Goal: Task Accomplishment & Management: Manage account settings

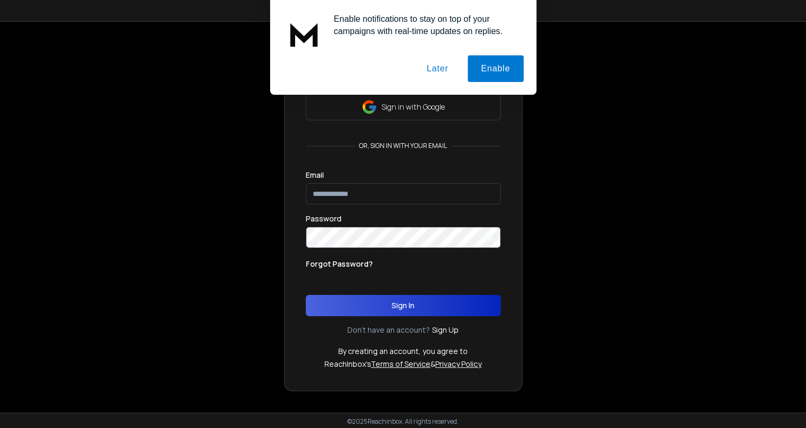
click at [444, 70] on button "Later" at bounding box center [438, 68] width 48 height 27
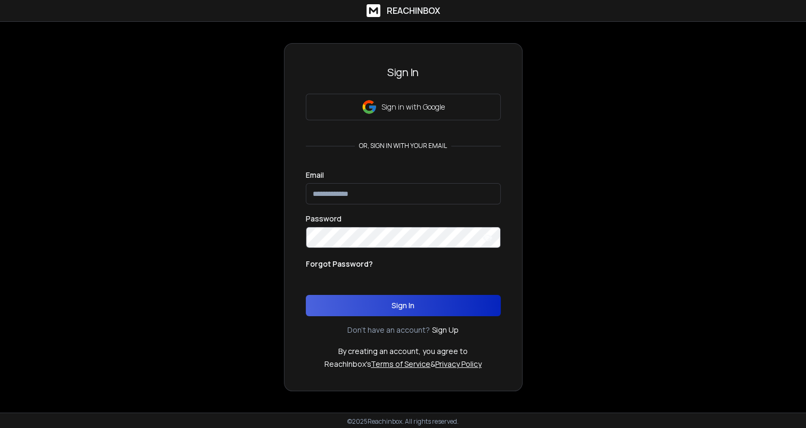
click at [360, 198] on input "email" at bounding box center [403, 193] width 195 height 21
type input "**********"
click at [306, 295] on button "Sign In" at bounding box center [403, 305] width 195 height 21
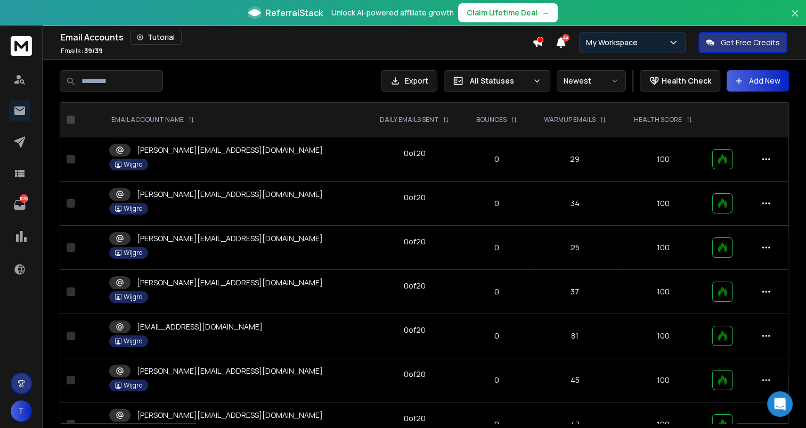
click at [646, 41] on div "My Workspace" at bounding box center [632, 42] width 93 height 11
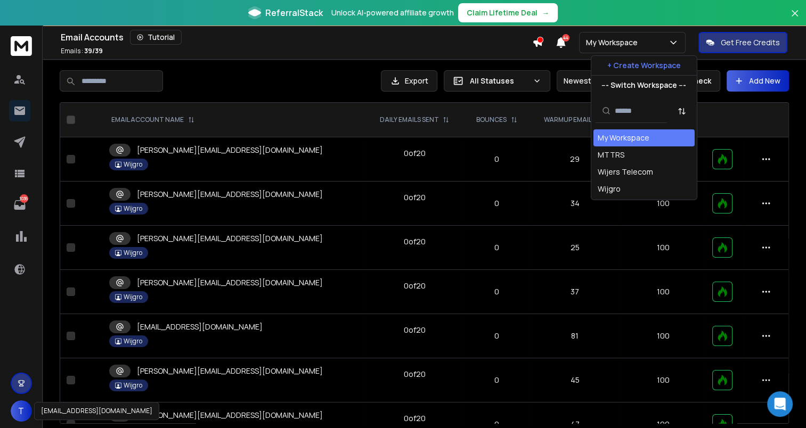
click at [12, 408] on span "T" at bounding box center [21, 411] width 21 height 21
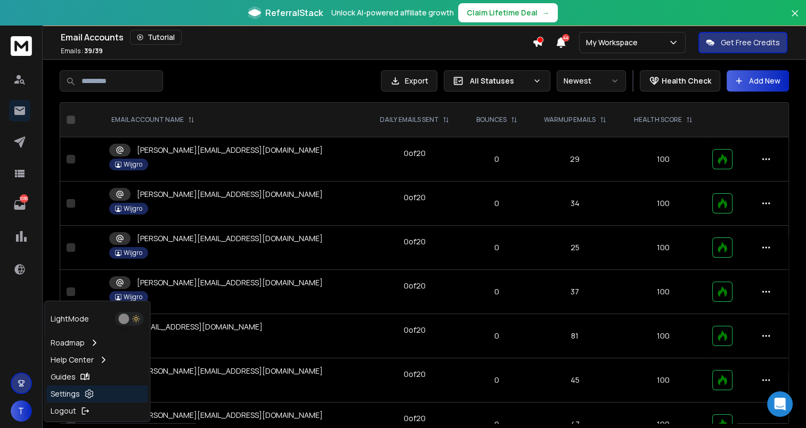
click at [70, 391] on p "Settings" at bounding box center [65, 394] width 29 height 11
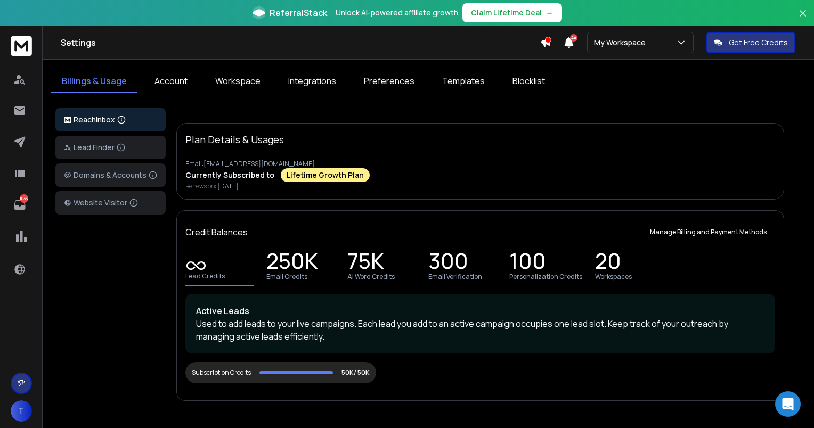
click at [182, 82] on link "Account" at bounding box center [171, 81] width 54 height 22
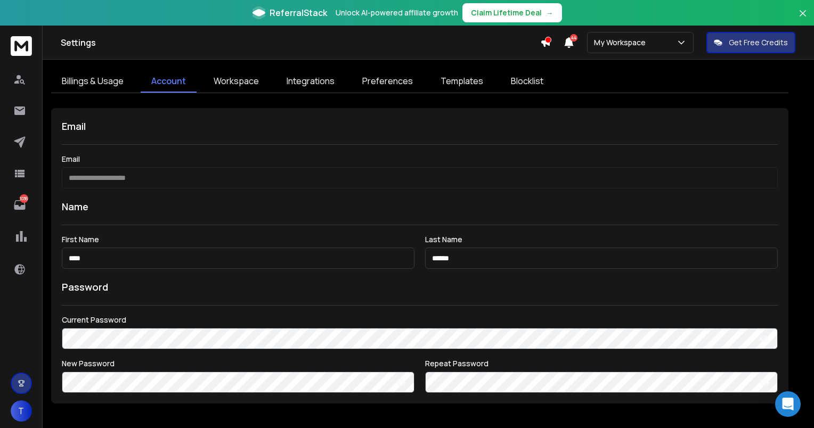
click at [107, 75] on link "Billings & Usage" at bounding box center [92, 81] width 83 height 22
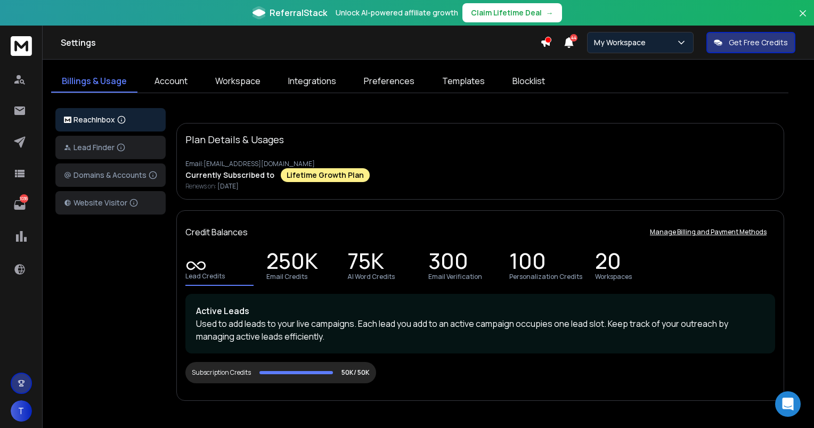
click at [657, 53] on button "My Workspace" at bounding box center [640, 42] width 107 height 21
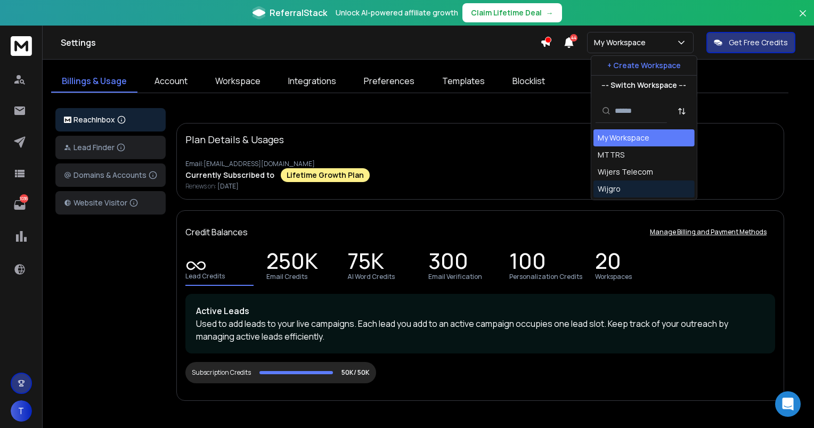
click at [613, 194] on div "Wijgro" at bounding box center [644, 189] width 101 height 17
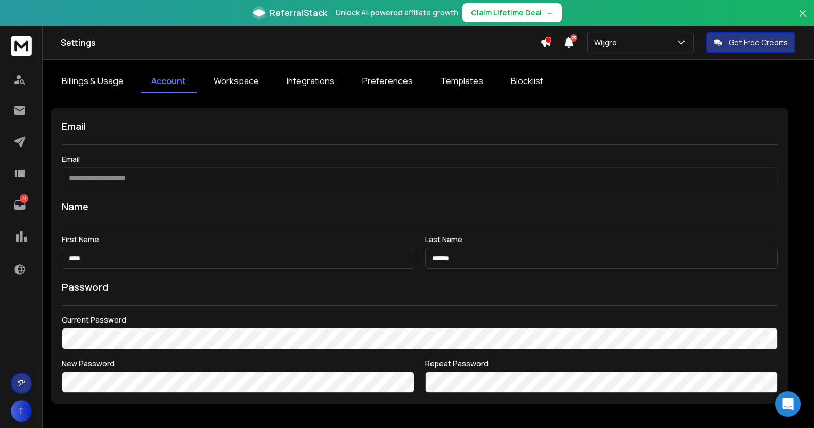
click at [237, 84] on link "Workspace" at bounding box center [236, 81] width 67 height 22
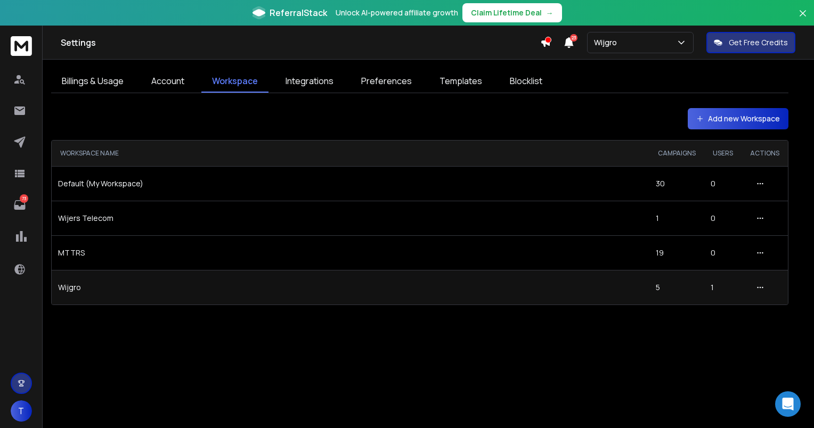
click at [80, 294] on td "Wijgro" at bounding box center [351, 287] width 598 height 35
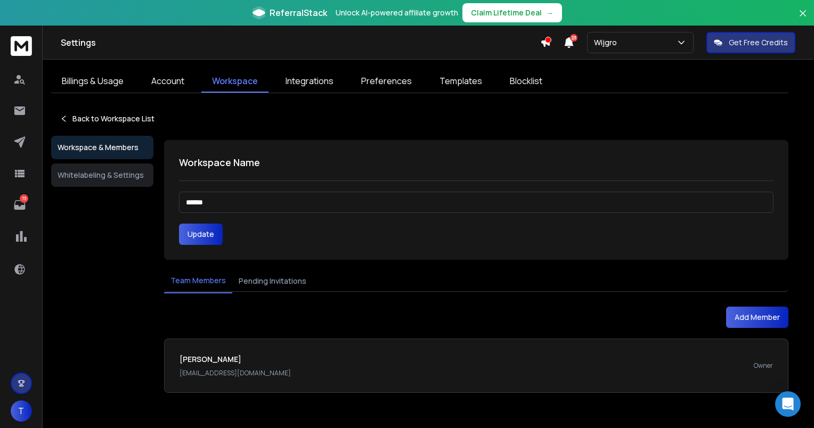
click at [756, 319] on button "Add Member" at bounding box center [757, 317] width 62 height 21
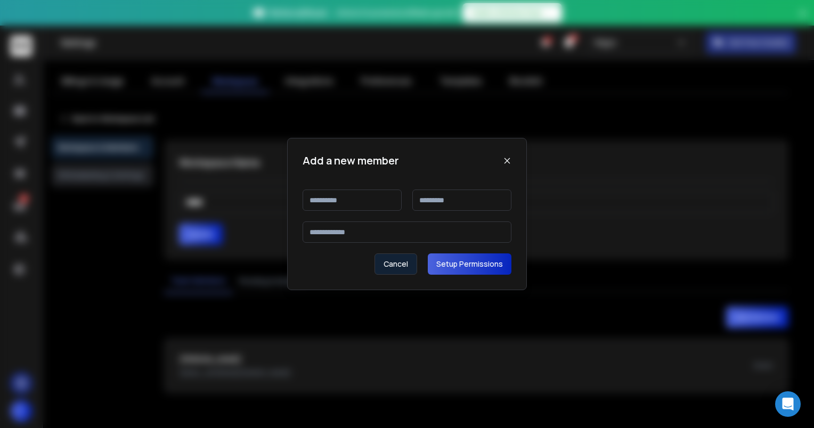
click at [400, 266] on button "Cancel" at bounding box center [396, 264] width 43 height 21
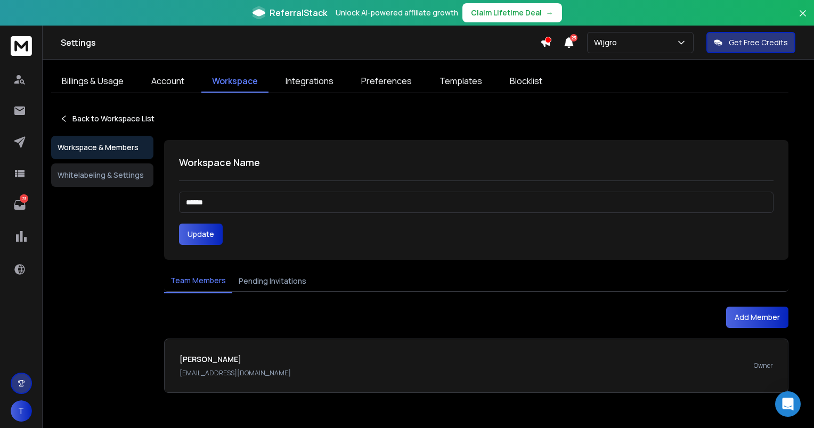
click at [162, 78] on link "Account" at bounding box center [168, 81] width 54 height 22
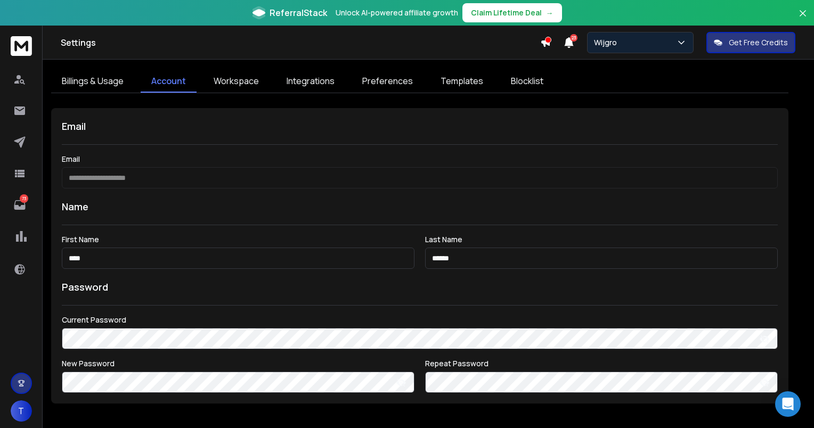
click at [649, 49] on button "Wijgro" at bounding box center [640, 42] width 107 height 21
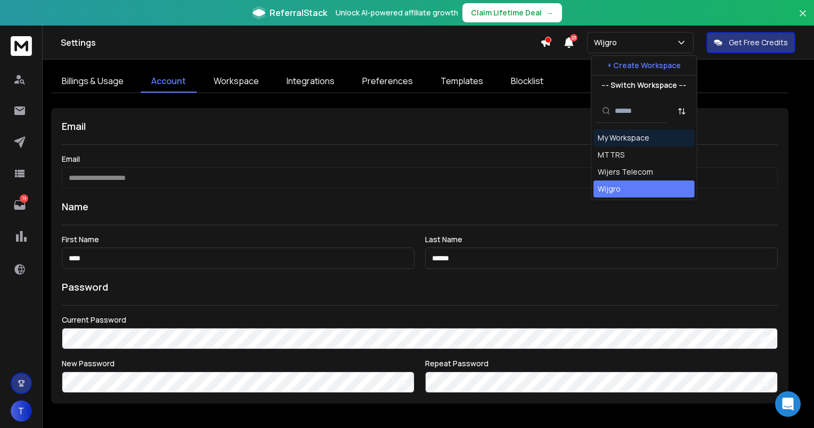
click at [616, 132] on div "My Workspace" at bounding box center [644, 138] width 101 height 17
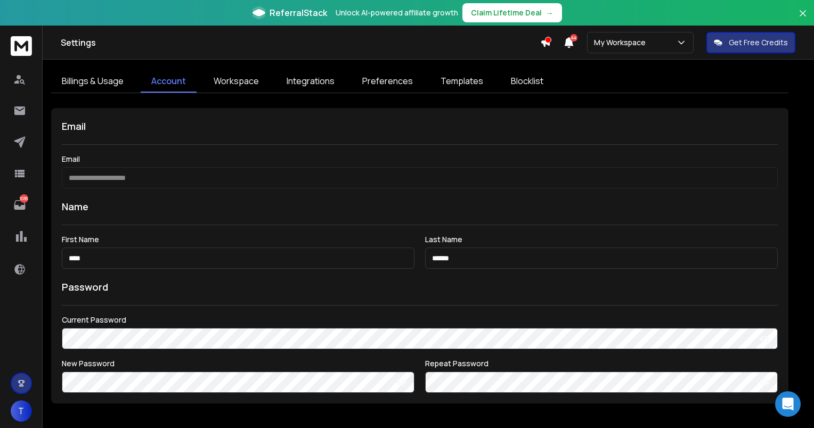
click at [243, 79] on link "Workspace" at bounding box center [236, 81] width 67 height 22
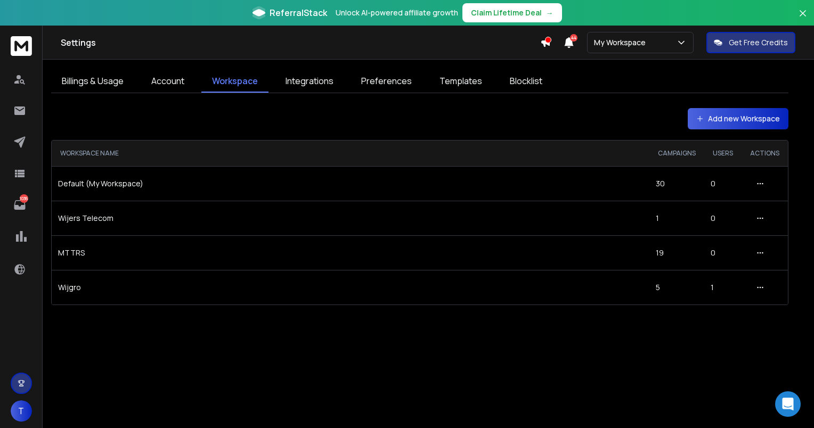
click at [319, 81] on link "Integrations" at bounding box center [309, 81] width 69 height 22
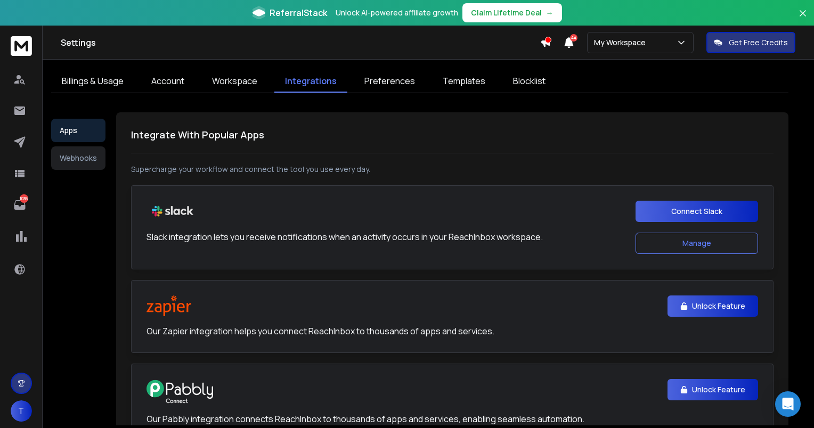
click at [382, 82] on link "Preferences" at bounding box center [390, 81] width 72 height 22
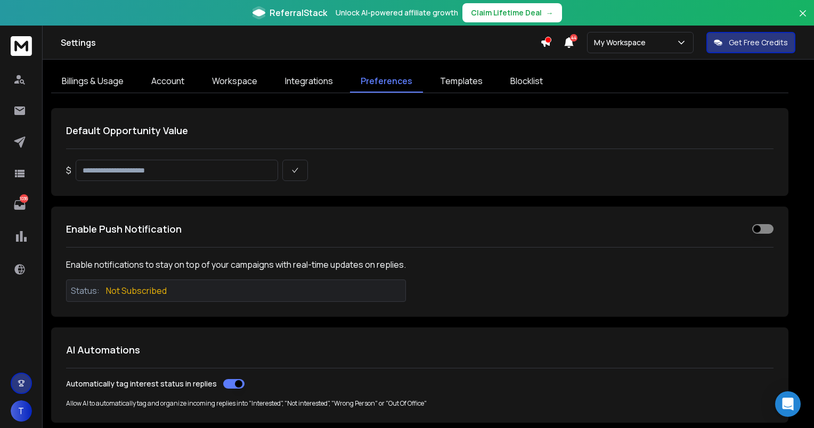
click at [98, 77] on link "Billings & Usage" at bounding box center [92, 81] width 83 height 22
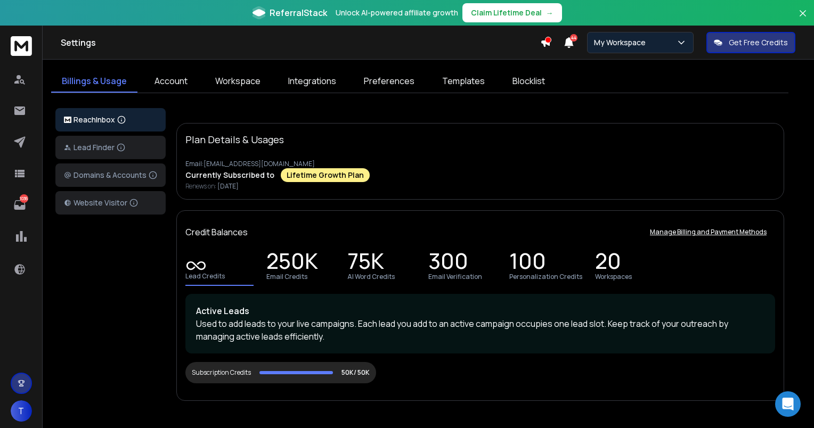
click at [615, 48] on button "My Workspace" at bounding box center [640, 42] width 107 height 21
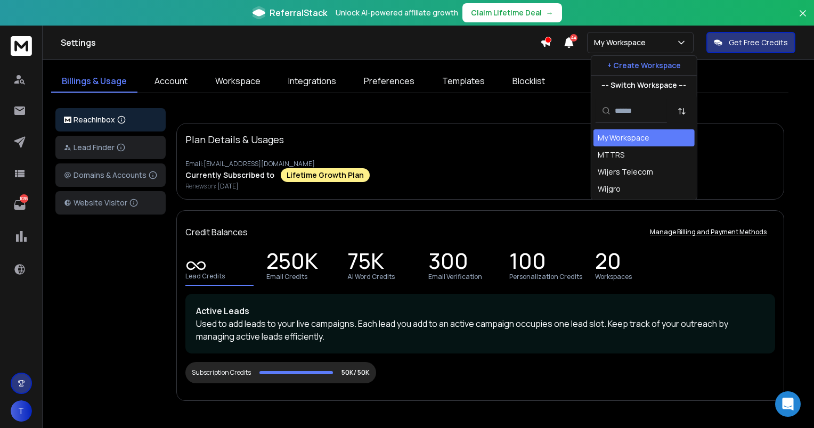
click at [608, 141] on div "My Workspace" at bounding box center [624, 138] width 52 height 11
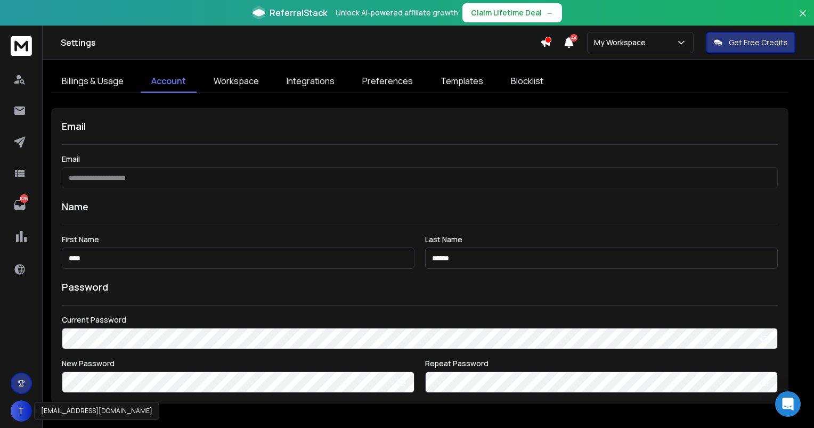
click at [17, 414] on span "T" at bounding box center [21, 411] width 21 height 21
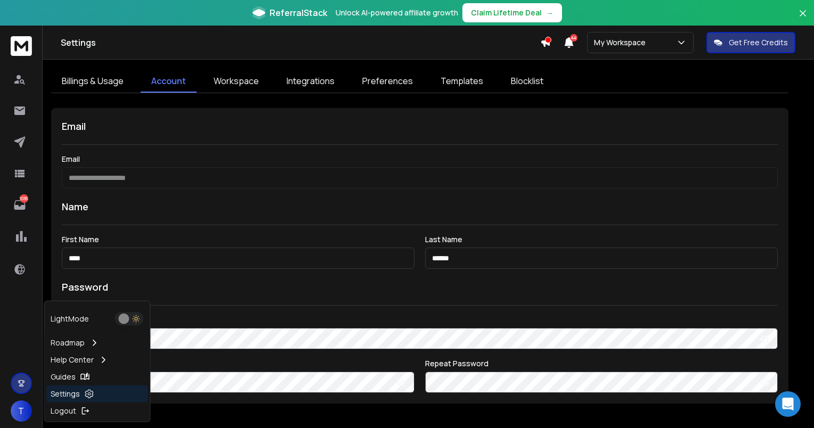
click at [64, 386] on div "Settings" at bounding box center [96, 394] width 101 height 17
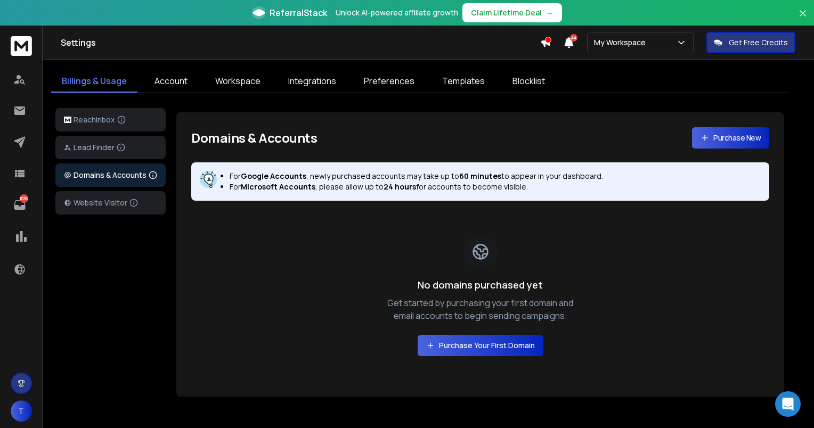
click at [114, 182] on button "Domains & Accounts" at bounding box center [110, 175] width 110 height 23
click at [114, 178] on button "Domains & Accounts" at bounding box center [110, 175] width 110 height 23
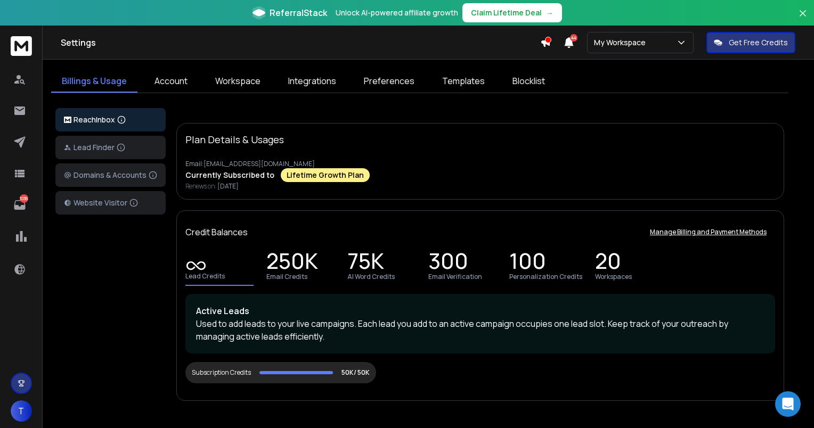
click at [107, 124] on button "ReachInbox" at bounding box center [110, 119] width 110 height 23
click at [172, 82] on link "Account" at bounding box center [171, 81] width 54 height 22
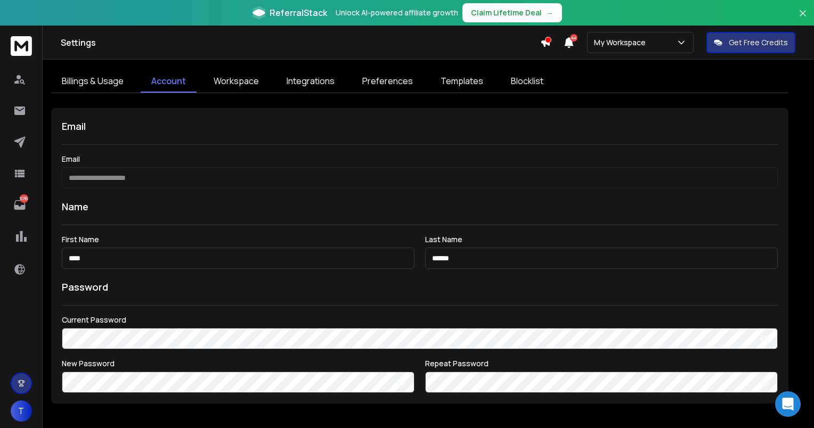
click at [244, 79] on link "Workspace" at bounding box center [236, 81] width 67 height 22
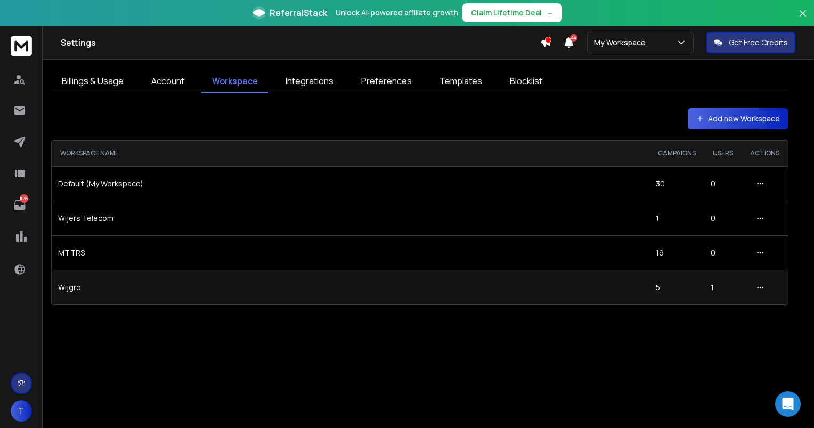
click at [127, 286] on td "Wijgro" at bounding box center [351, 287] width 598 height 35
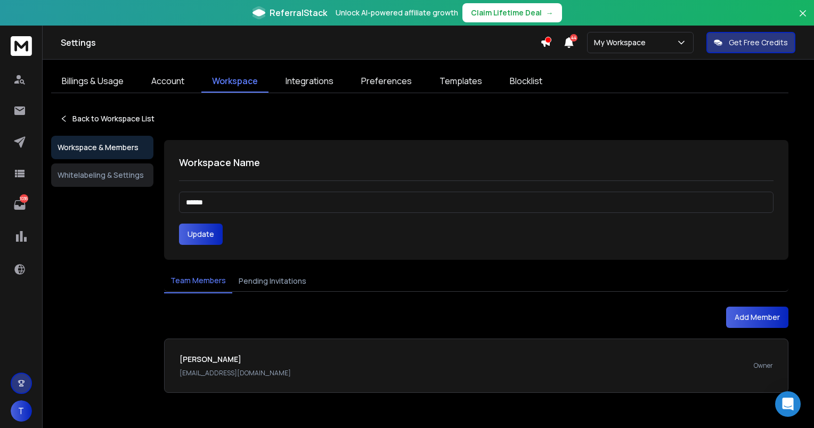
click at [743, 312] on button "Add Member" at bounding box center [757, 317] width 62 height 21
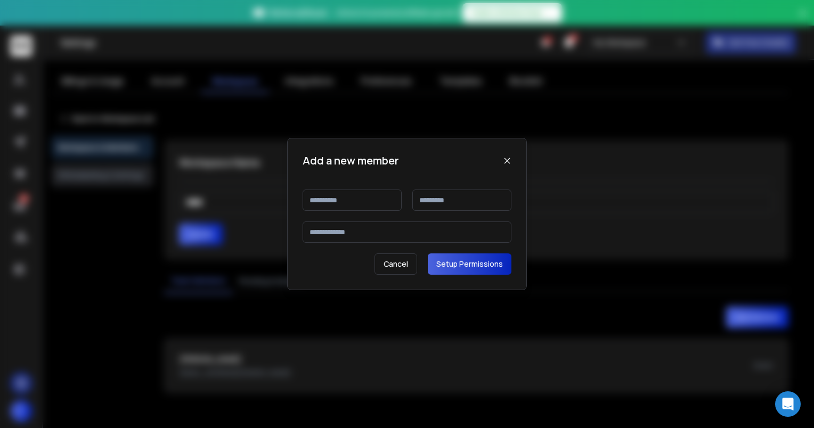
click at [357, 200] on input at bounding box center [352, 200] width 99 height 21
type input "*****"
type input "******"
type input "**********"
click at [458, 267] on button "Setup Permissions" at bounding box center [470, 264] width 84 height 21
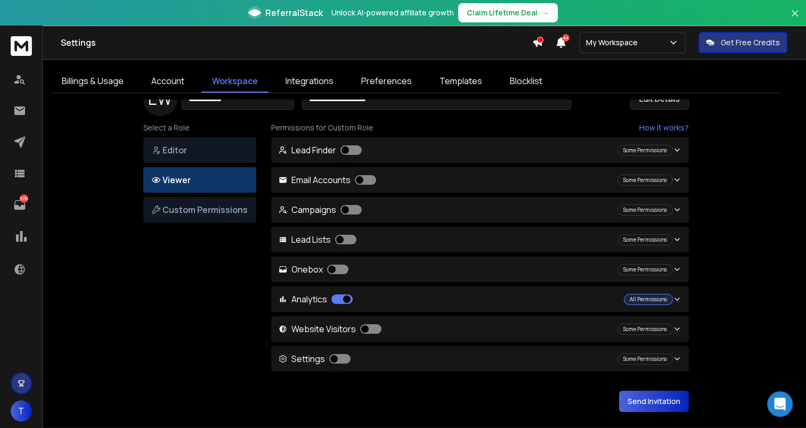
scroll to position [96, 0]
click at [345, 209] on button "button" at bounding box center [351, 210] width 21 height 10
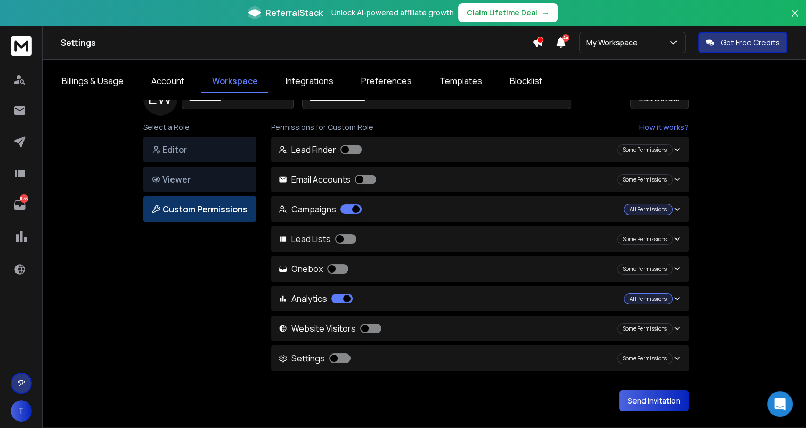
click at [337, 266] on button "button" at bounding box center [337, 269] width 21 height 10
click at [640, 397] on button "Send Invitation" at bounding box center [654, 401] width 70 height 21
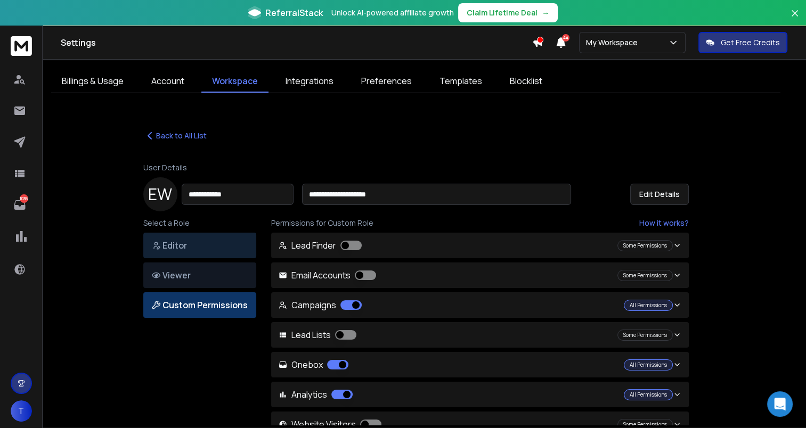
click at [190, 247] on p "Editor" at bounding box center [200, 245] width 96 height 13
click at [160, 247] on button "Editor" at bounding box center [155, 245] width 9 height 27
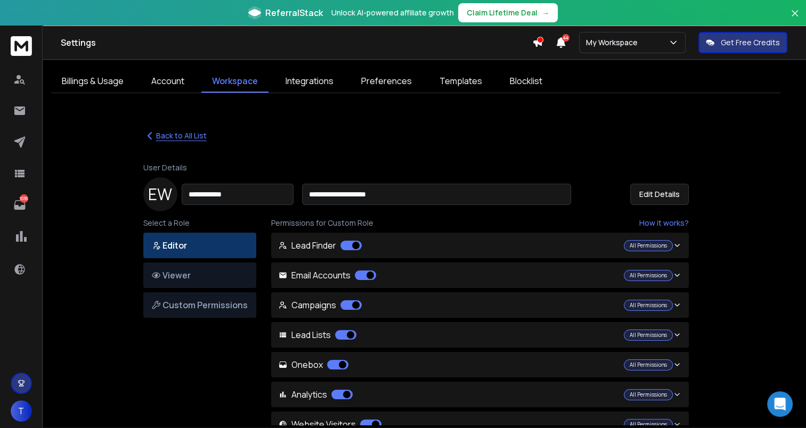
click at [195, 139] on button "Back to All List" at bounding box center [174, 136] width 63 height 13
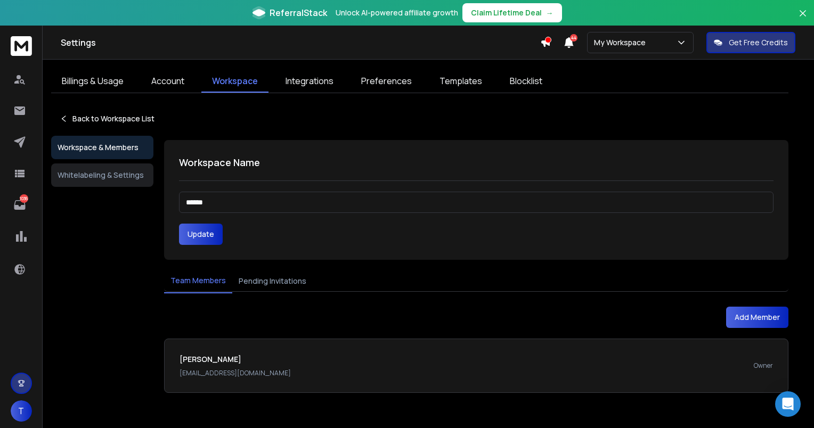
click at [121, 148] on button "Workspace & Members" at bounding box center [102, 147] width 102 height 23
click at [291, 288] on button "Pending Invitations" at bounding box center [272, 281] width 80 height 23
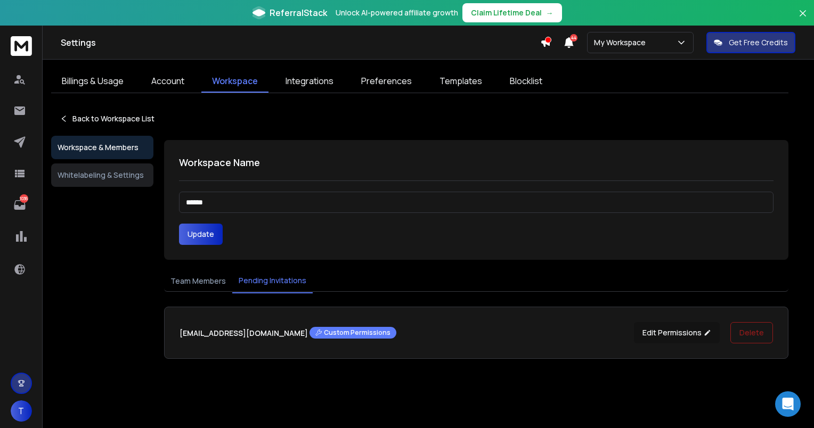
click at [681, 333] on button "Edit Permissions" at bounding box center [677, 332] width 86 height 21
click at [706, 329] on icon at bounding box center [707, 332] width 7 height 7
click at [707, 333] on icon at bounding box center [707, 332] width 7 height 7
click at [686, 337] on button "Edit Permissions" at bounding box center [677, 332] width 86 height 21
click at [315, 331] on p "Custom Permissions" at bounding box center [352, 333] width 75 height 9
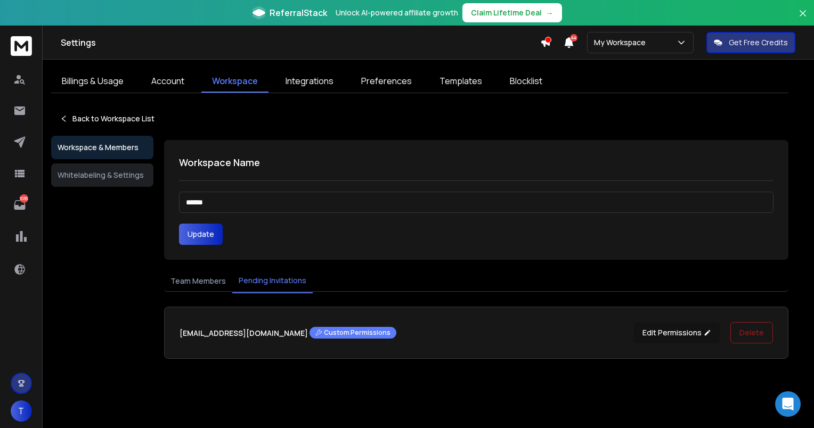
click at [679, 330] on button "Edit Permissions" at bounding box center [677, 332] width 86 height 21
click at [707, 331] on icon at bounding box center [707, 332] width 7 height 7
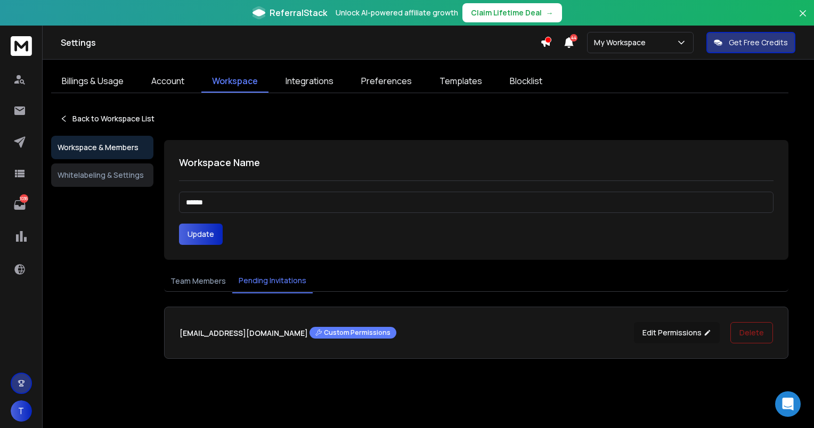
click at [707, 331] on icon at bounding box center [707, 332] width 7 height 7
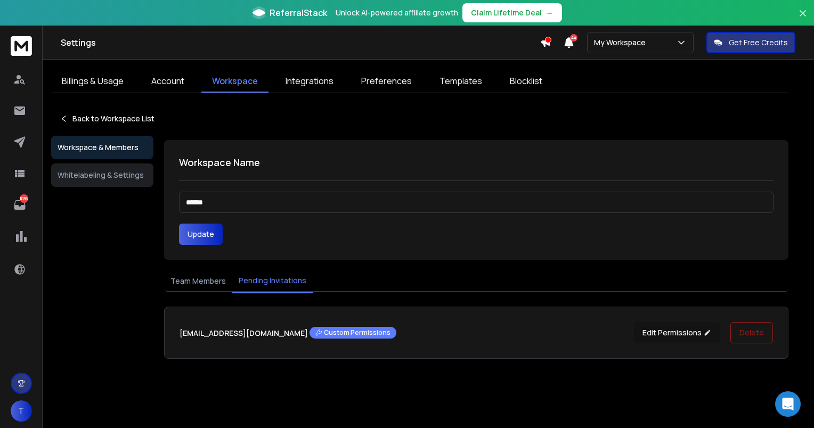
click at [707, 331] on icon at bounding box center [707, 332] width 7 height 7
click at [761, 334] on button "Delete" at bounding box center [752, 332] width 43 height 21
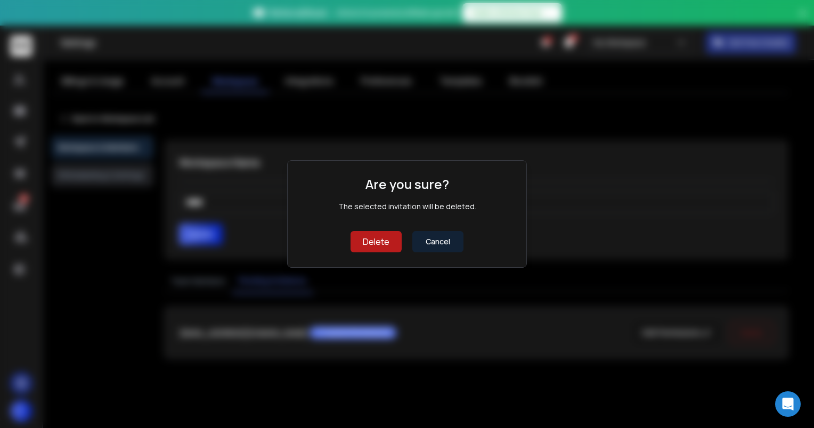
click at [378, 239] on button "Delete" at bounding box center [376, 241] width 51 height 21
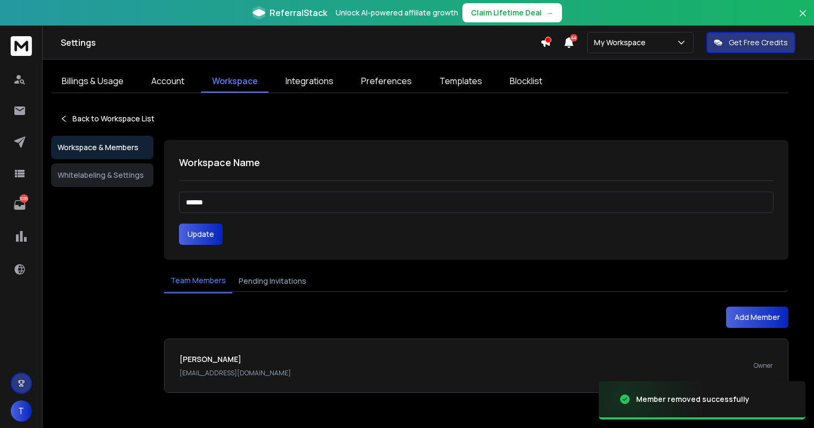
click at [203, 285] on button "Team Members" at bounding box center [198, 281] width 68 height 25
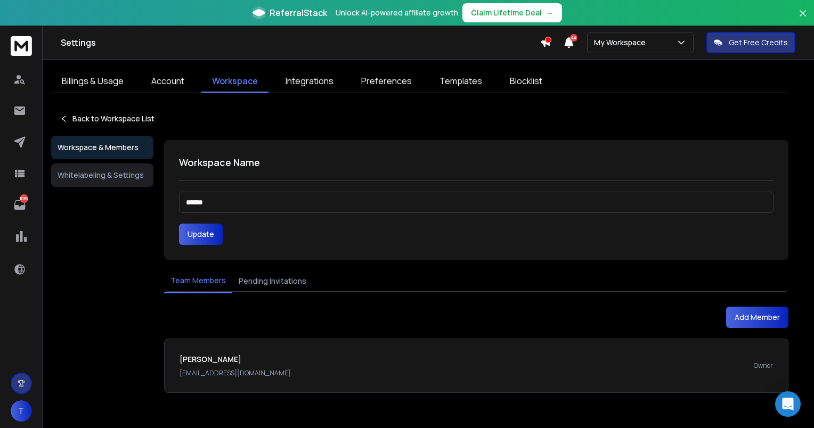
click at [746, 310] on button "Add Member" at bounding box center [757, 317] width 62 height 21
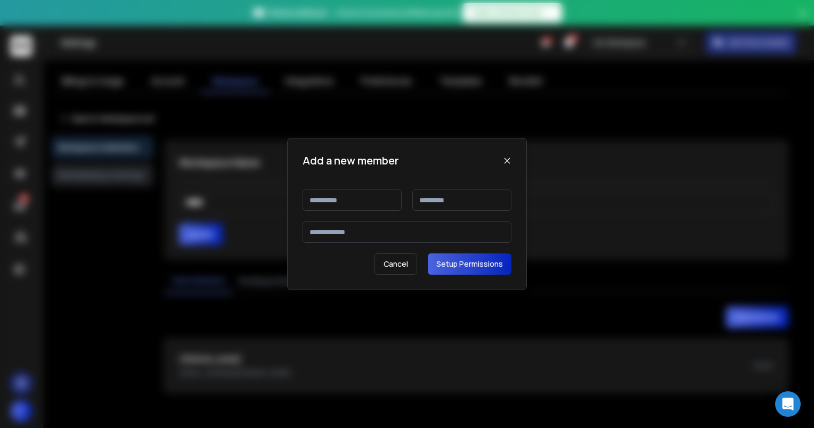
click at [361, 200] on input at bounding box center [352, 200] width 99 height 21
type input "*****"
type input "******"
type input "**********"
click at [463, 265] on button "Setup Permissions" at bounding box center [470, 264] width 84 height 21
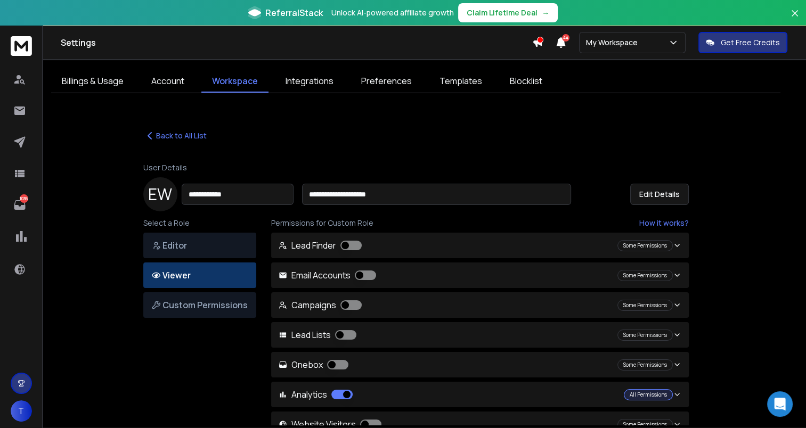
click at [363, 276] on button "button" at bounding box center [365, 276] width 21 height 10
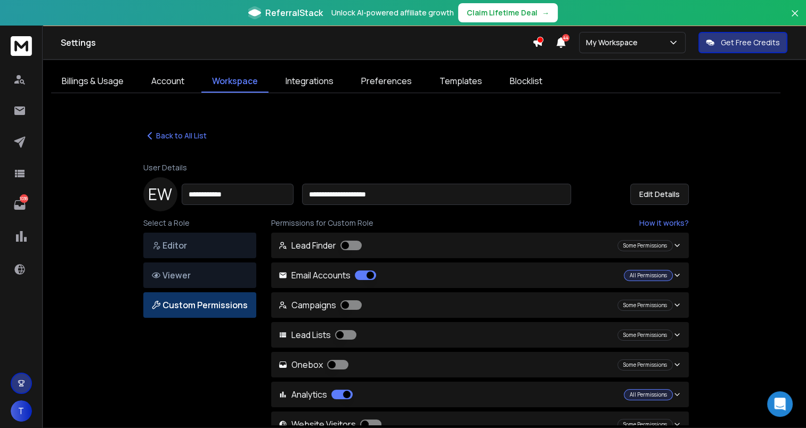
click at [343, 310] on p "Campaigns" at bounding box center [320, 305] width 83 height 13
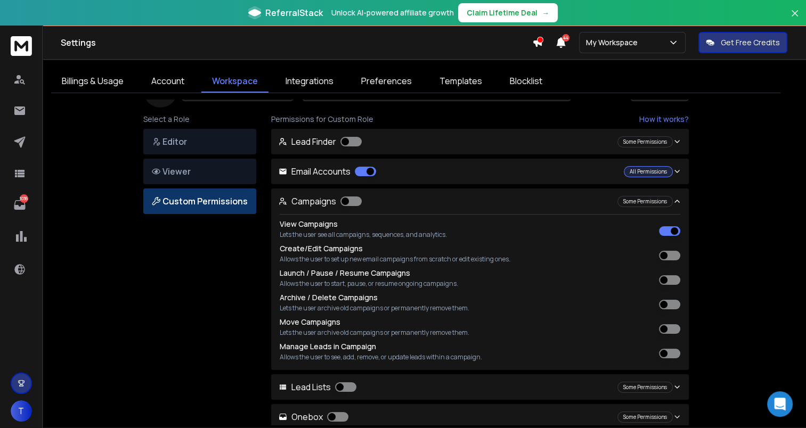
scroll to position [104, 0]
click at [663, 258] on button "Create/Edit Campaigns" at bounding box center [669, 255] width 21 height 10
click at [667, 278] on button "Launch / Pause / Resume Campaigns" at bounding box center [669, 280] width 21 height 10
click at [667, 300] on button "Archive / Delete Campaigns" at bounding box center [669, 305] width 21 height 10
click at [668, 330] on button "Move Campaigns" at bounding box center [669, 329] width 21 height 10
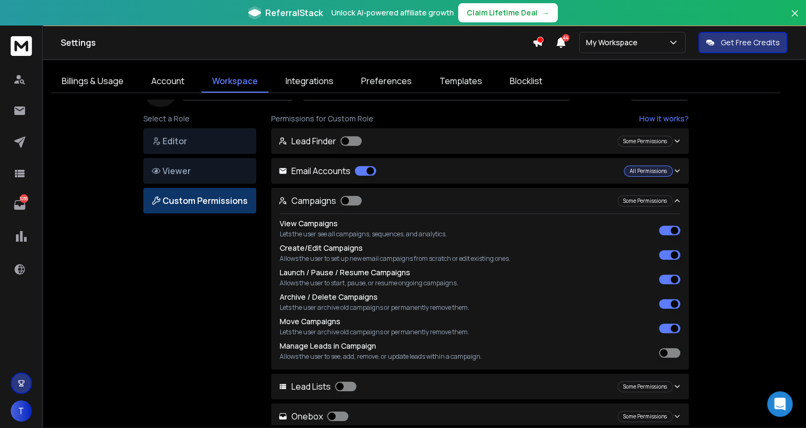
click at [668, 352] on button "Manage Leads in Campaign" at bounding box center [669, 354] width 21 height 10
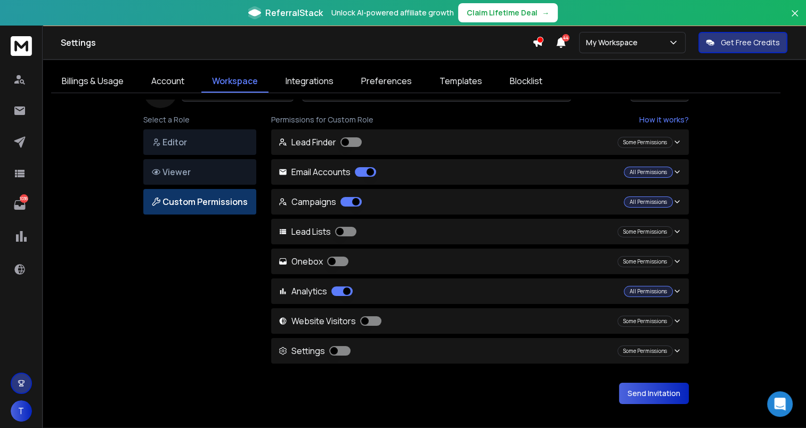
scroll to position [103, 0]
click at [674, 232] on icon "button" at bounding box center [677, 232] width 9 height 9
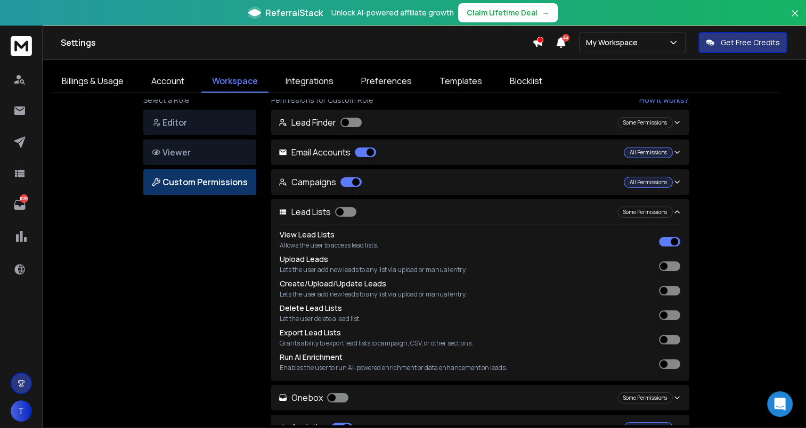
scroll to position [124, 0]
click at [671, 266] on button "Upload Leads" at bounding box center [669, 266] width 21 height 10
click at [669, 281] on div "Create/Upload/Update Leads Lets the user add new leads to any list via upload o…" at bounding box center [480, 288] width 401 height 20
click at [666, 288] on button "Create/Upload/Update Leads" at bounding box center [669, 290] width 21 height 10
click at [665, 314] on button "Delete Lead Lists" at bounding box center [669, 315] width 21 height 10
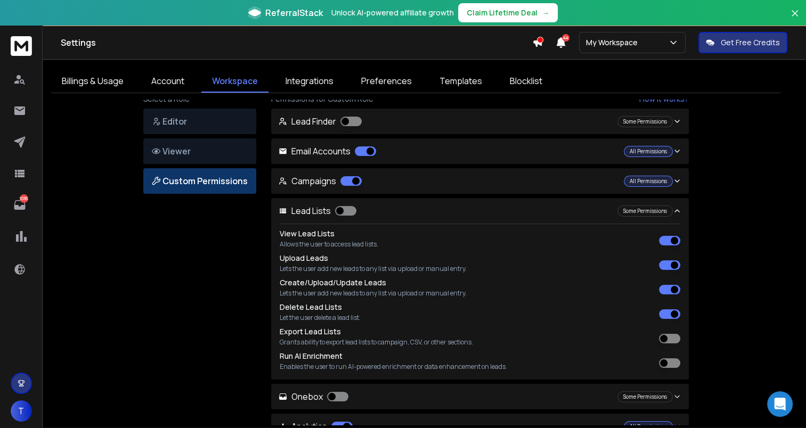
click at [671, 336] on button "Export Lead Lists" at bounding box center [669, 339] width 21 height 10
click at [664, 365] on button "Run AI Enrichment" at bounding box center [669, 364] width 21 height 10
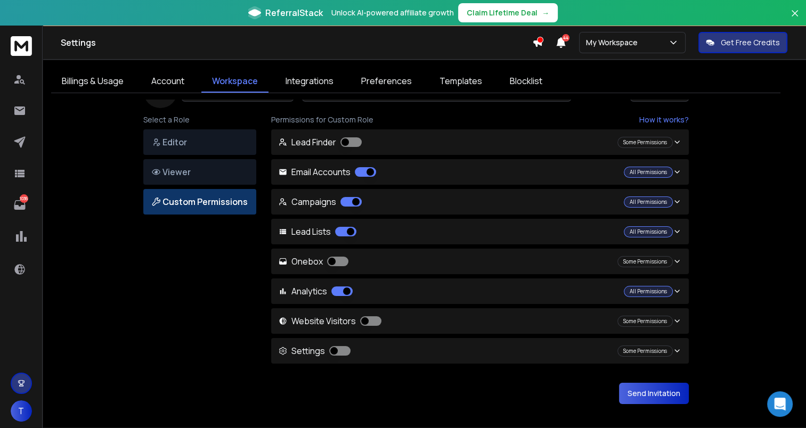
click at [648, 262] on div "Some Permissions" at bounding box center [645, 261] width 55 height 11
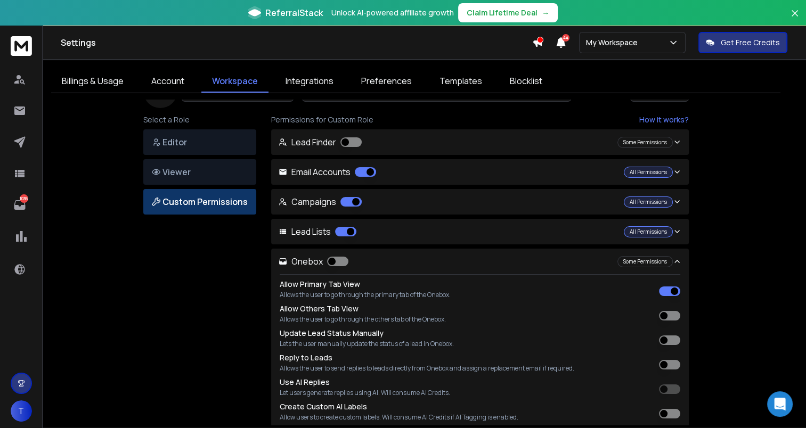
click at [662, 315] on button "Allow Others Tab View" at bounding box center [669, 316] width 21 height 10
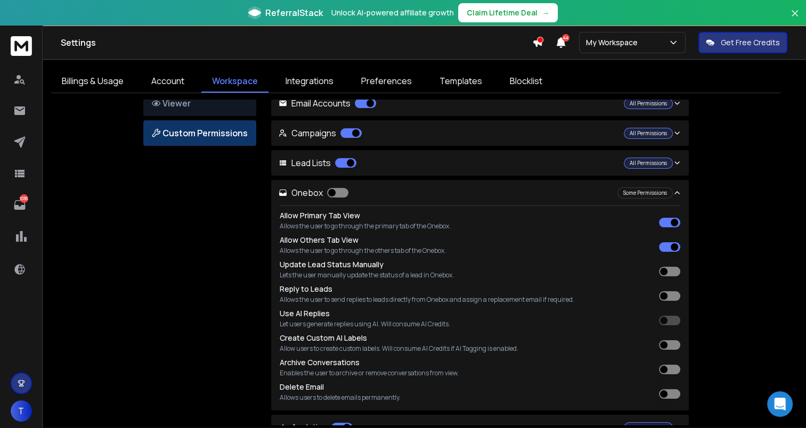
scroll to position [172, 0]
click at [671, 274] on button "Update Lead Status Manually" at bounding box center [669, 273] width 21 height 10
click at [672, 293] on button "Reply to Leads" at bounding box center [669, 297] width 21 height 10
click at [675, 325] on button "Use AI Replies" at bounding box center [669, 322] width 21 height 10
click at [674, 349] on button "Create Custom AI Labels" at bounding box center [669, 346] width 21 height 10
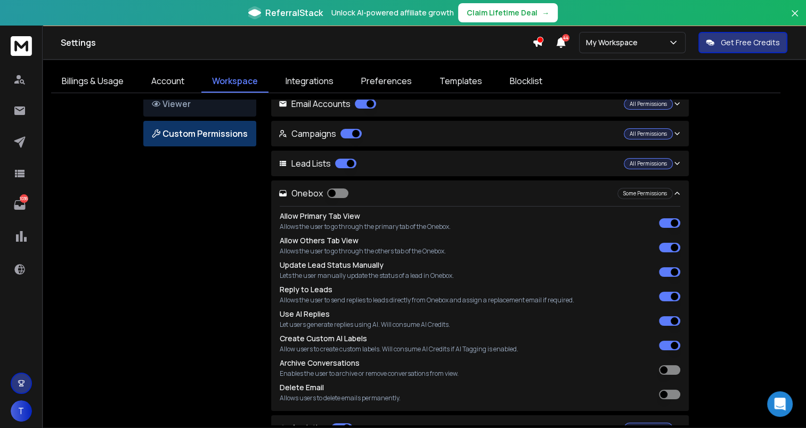
click at [669, 369] on button "Archive Conversations" at bounding box center [669, 371] width 21 height 10
click at [669, 396] on button "Delete Email" at bounding box center [669, 395] width 21 height 10
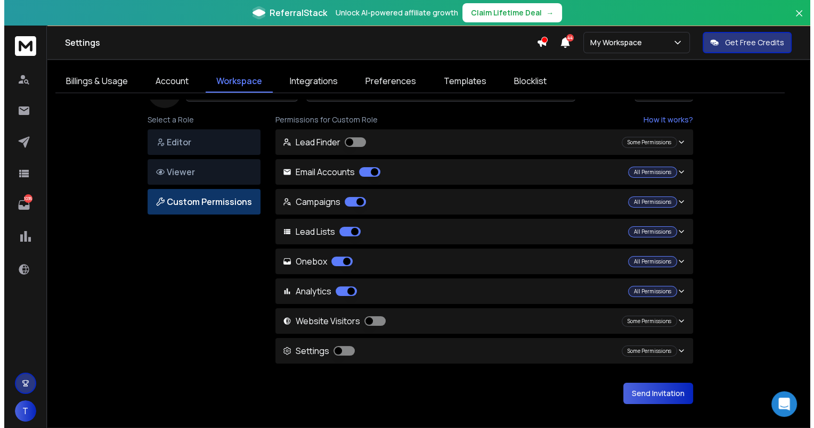
scroll to position [103, 0]
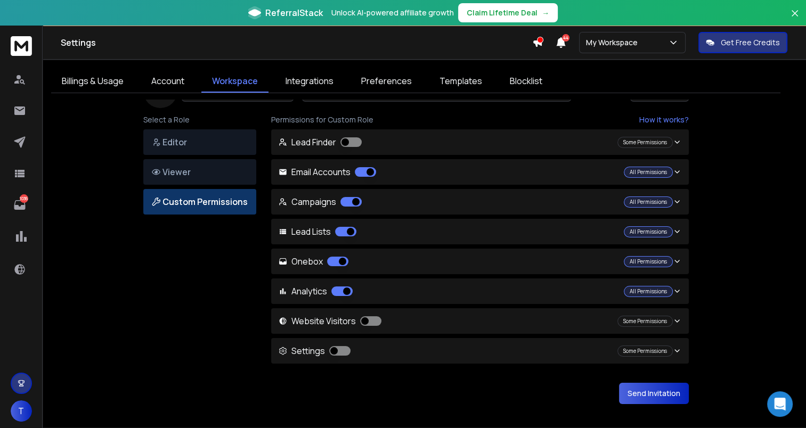
click at [661, 391] on button "Send Invitation" at bounding box center [654, 393] width 70 height 21
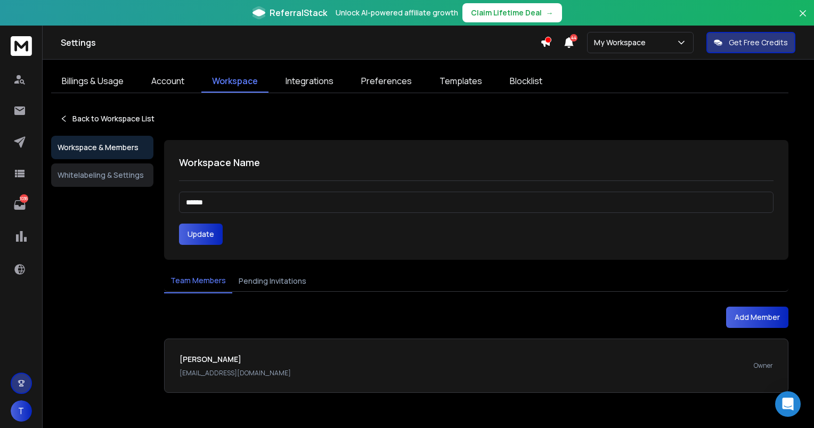
click at [224, 85] on link "Workspace" at bounding box center [234, 81] width 67 height 22
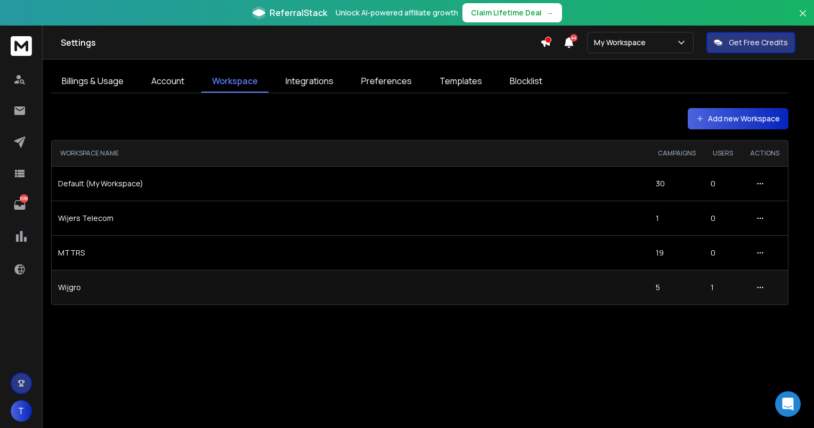
click at [70, 288] on td "Wijgro" at bounding box center [351, 287] width 598 height 35
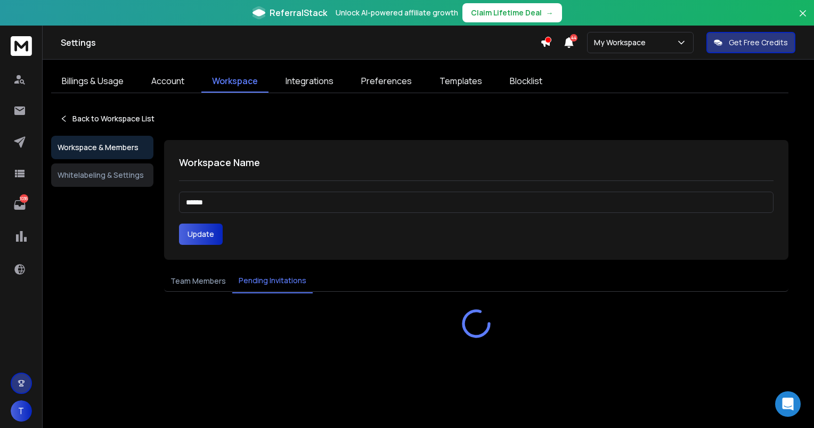
click at [298, 284] on button "Pending Invitations" at bounding box center [272, 281] width 80 height 25
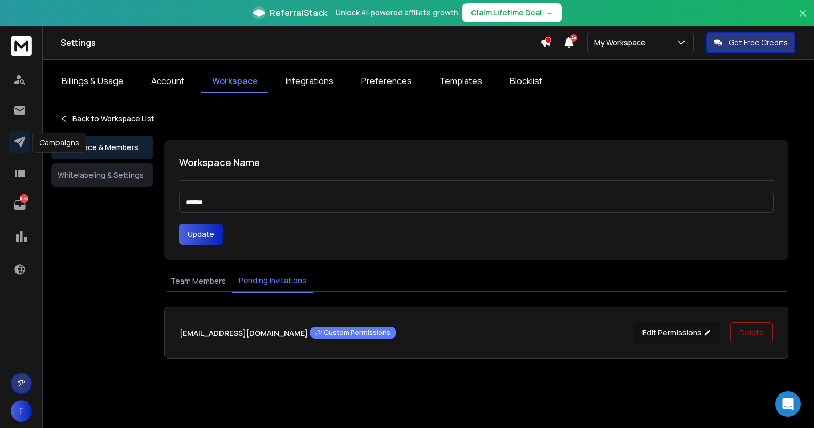
click at [20, 136] on icon at bounding box center [19, 142] width 13 height 13
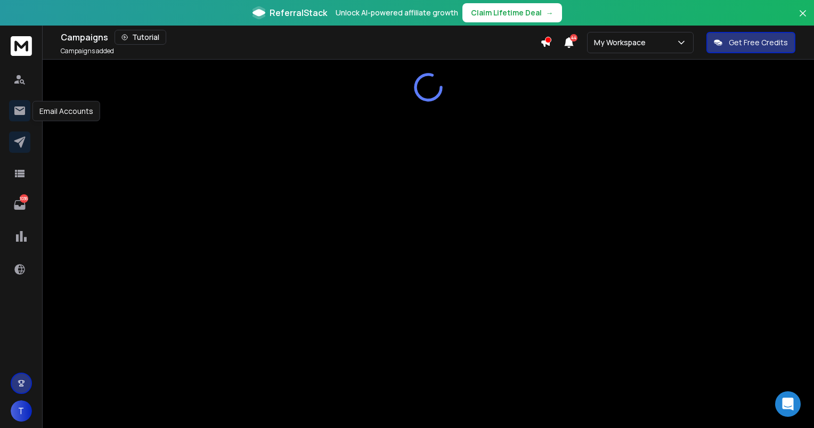
click at [15, 109] on icon at bounding box center [19, 111] width 11 height 9
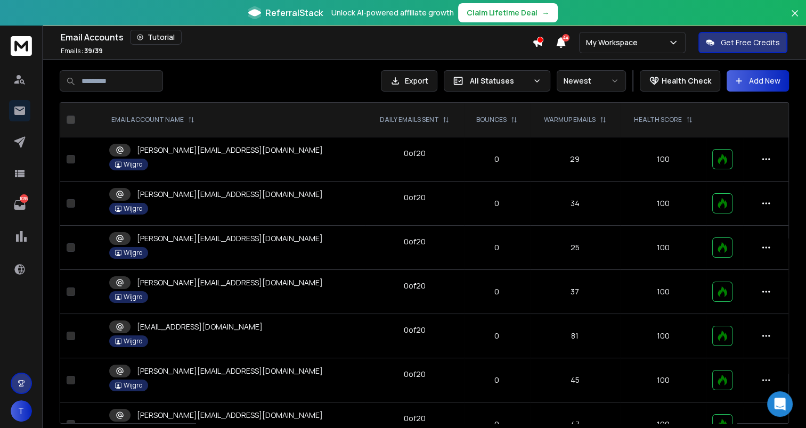
click at [6, 130] on div "1036 T" at bounding box center [21, 229] width 43 height 407
click at [18, 143] on icon at bounding box center [19, 142] width 11 height 11
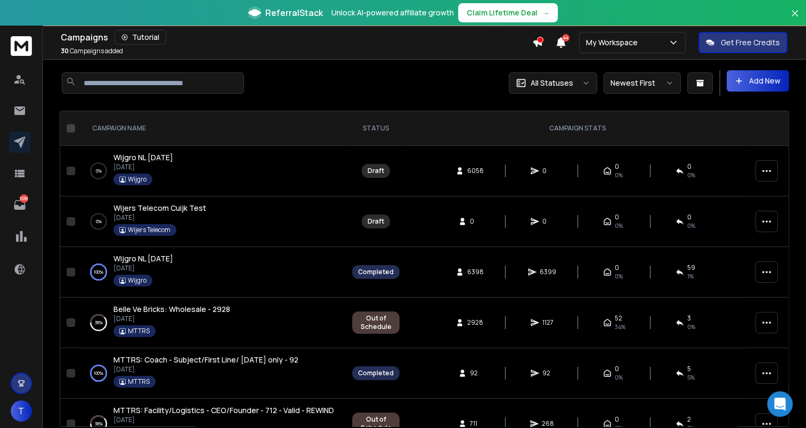
click at [167, 165] on p "3 days ago" at bounding box center [144, 167] width 60 height 9
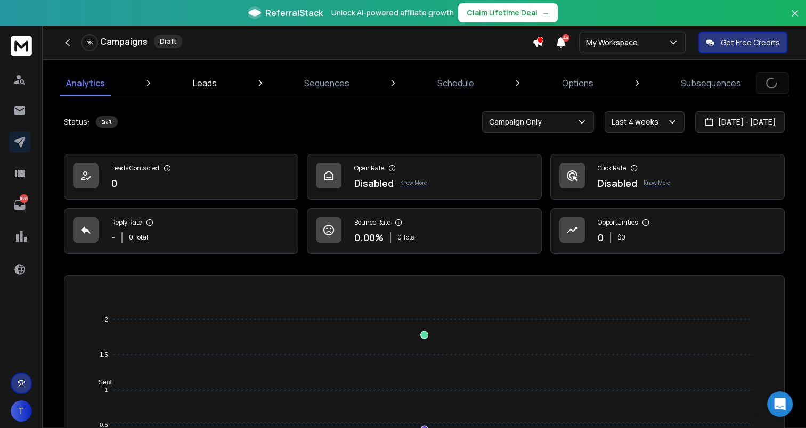
click at [207, 85] on p "Leads" at bounding box center [205, 83] width 24 height 13
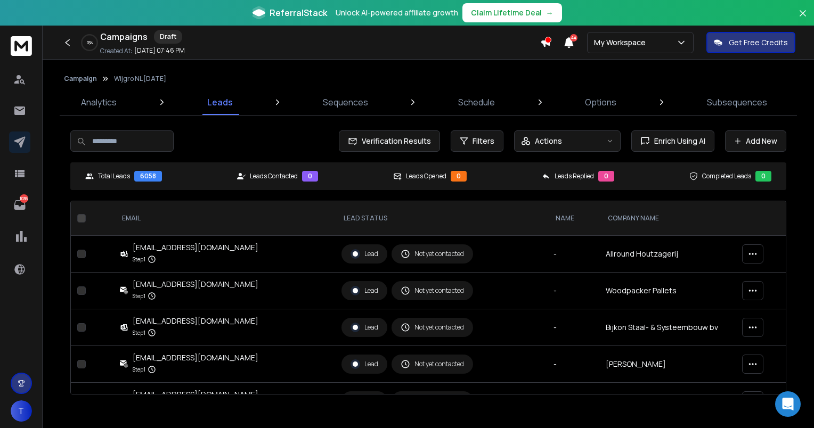
click at [748, 252] on icon "button" at bounding box center [753, 254] width 10 height 10
click at [695, 85] on div "Campaign Wijgro NL oktober 2025" at bounding box center [429, 78] width 738 height 17
click at [15, 200] on icon at bounding box center [19, 205] width 13 height 13
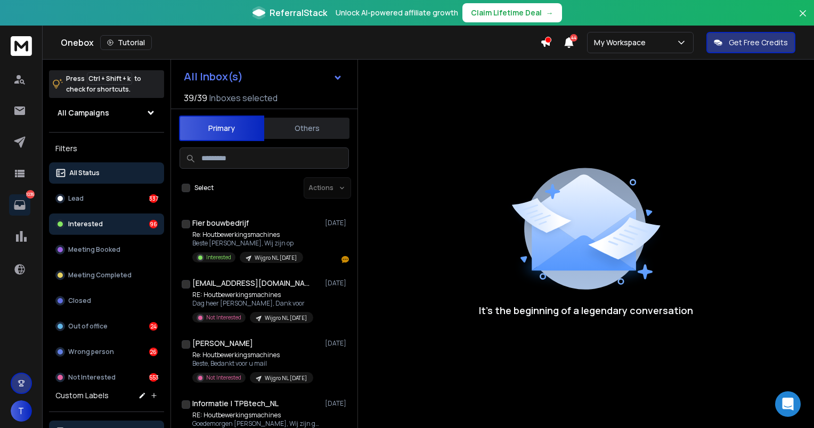
click at [89, 226] on p "Interested" at bounding box center [85, 224] width 35 height 9
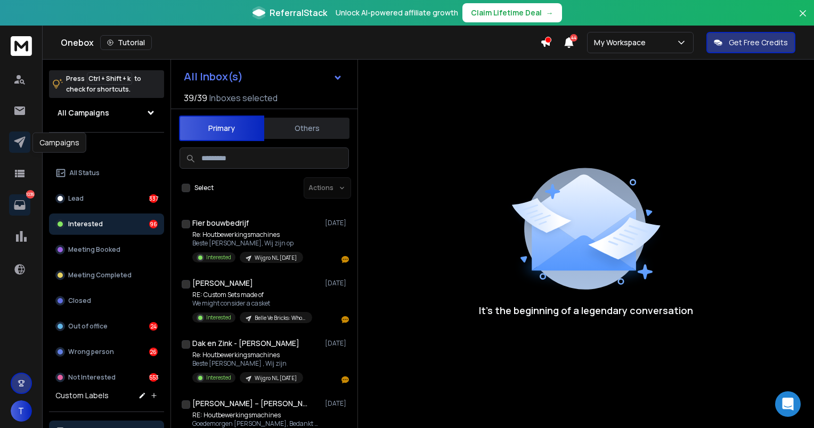
click at [13, 143] on icon at bounding box center [19, 142] width 13 height 13
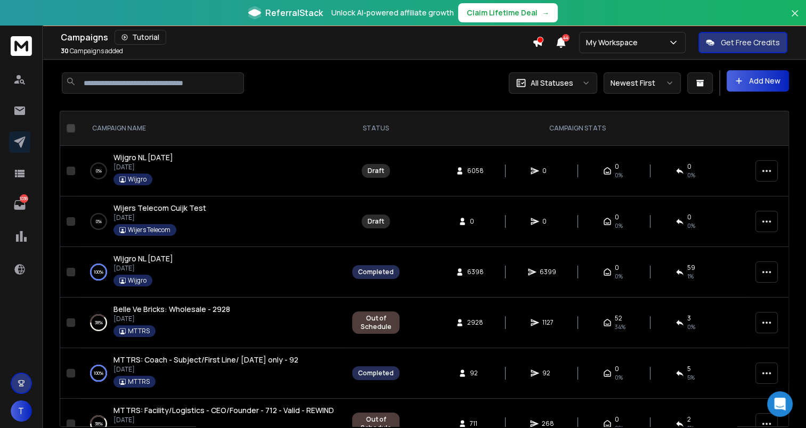
click at [166, 156] on span "Wijgro NL oktober 2025" at bounding box center [144, 157] width 60 height 10
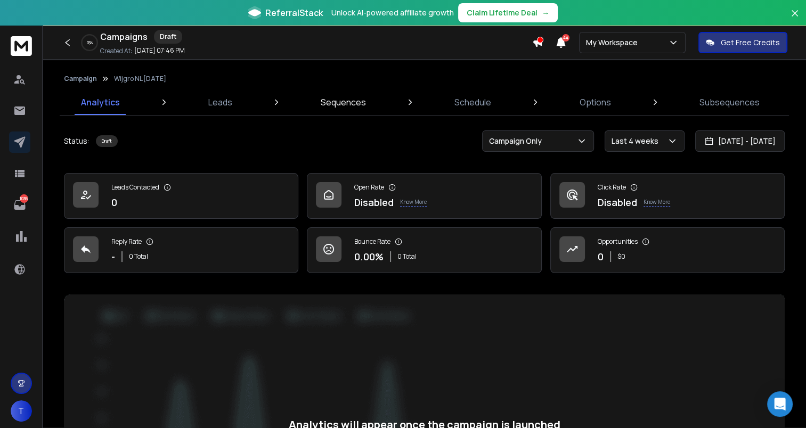
drag, startPoint x: 339, startPoint y: 104, endPoint x: 326, endPoint y: 100, distance: 14.5
click at [326, 100] on p "Sequences" at bounding box center [343, 102] width 45 height 13
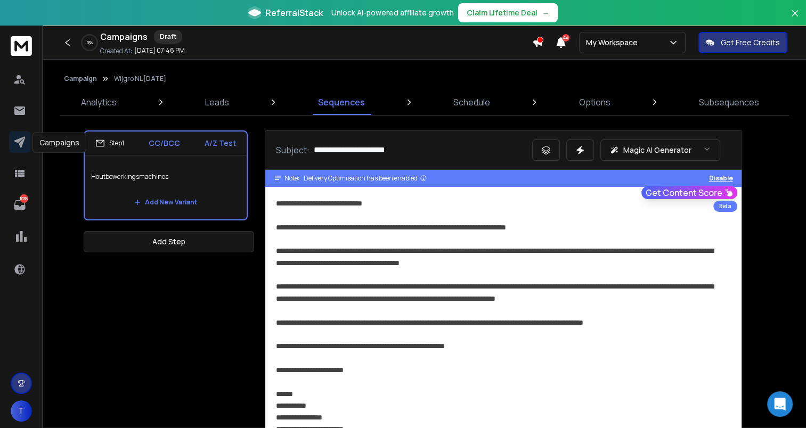
click at [21, 140] on icon at bounding box center [19, 142] width 11 height 11
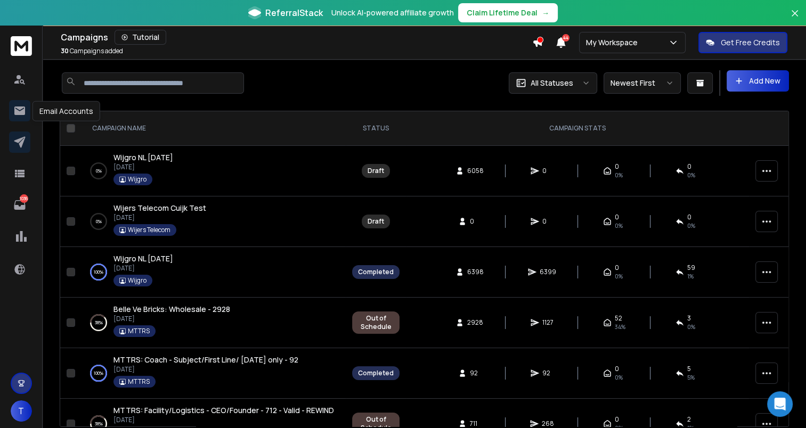
click at [18, 113] on icon at bounding box center [19, 111] width 11 height 9
